Goal: Find specific page/section

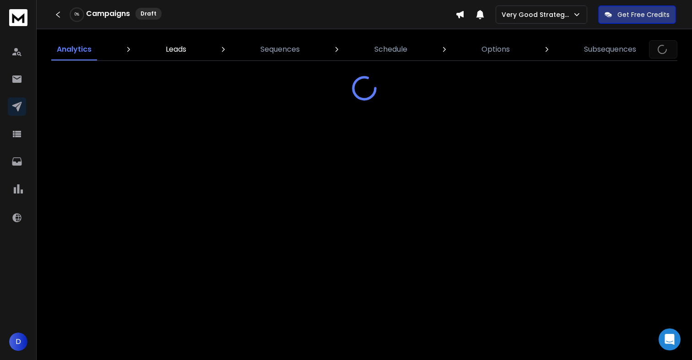
click at [178, 49] on p "Leads" at bounding box center [176, 49] width 21 height 11
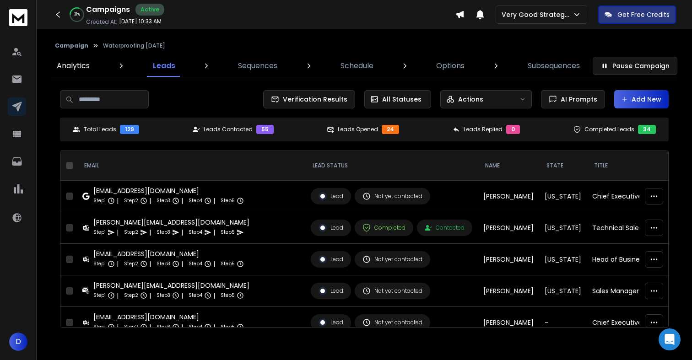
click at [76, 66] on p "Analytics" at bounding box center [73, 65] width 33 height 11
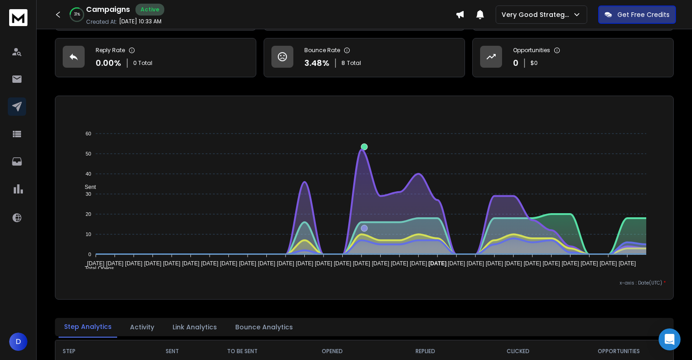
scroll to position [140, 0]
